Goal: Task Accomplishment & Management: Manage account settings

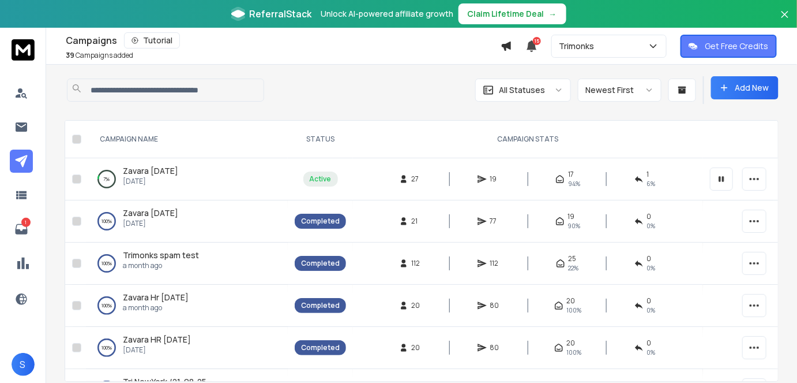
click at [786, 11] on icon "Close banner" at bounding box center [785, 14] width 10 height 10
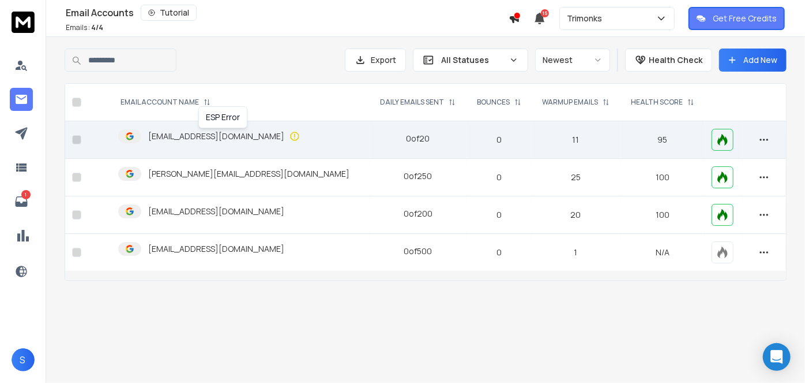
click at [289, 137] on icon at bounding box center [295, 136] width 12 height 12
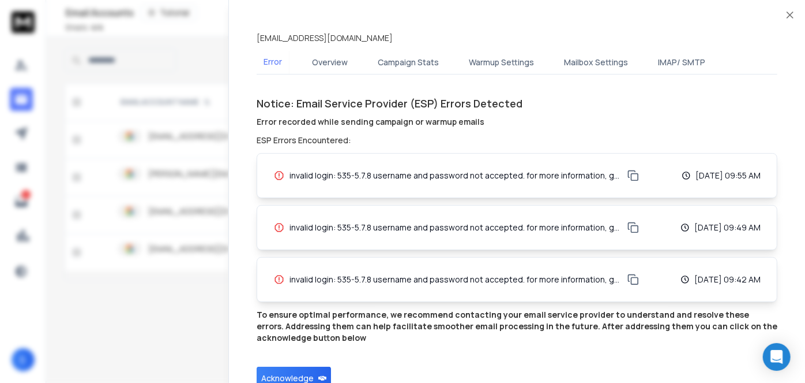
click at [595, 55] on button "Mailbox Settings" at bounding box center [596, 62] width 78 height 25
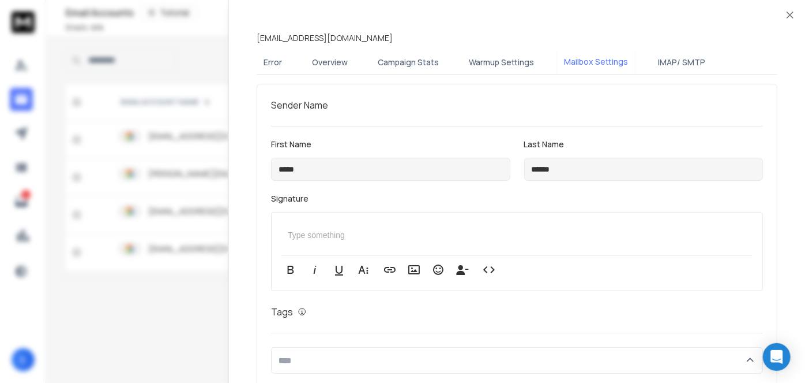
click at [674, 59] on button "IMAP/ SMTP" at bounding box center [681, 62] width 61 height 25
